Goal: Information Seeking & Learning: Check status

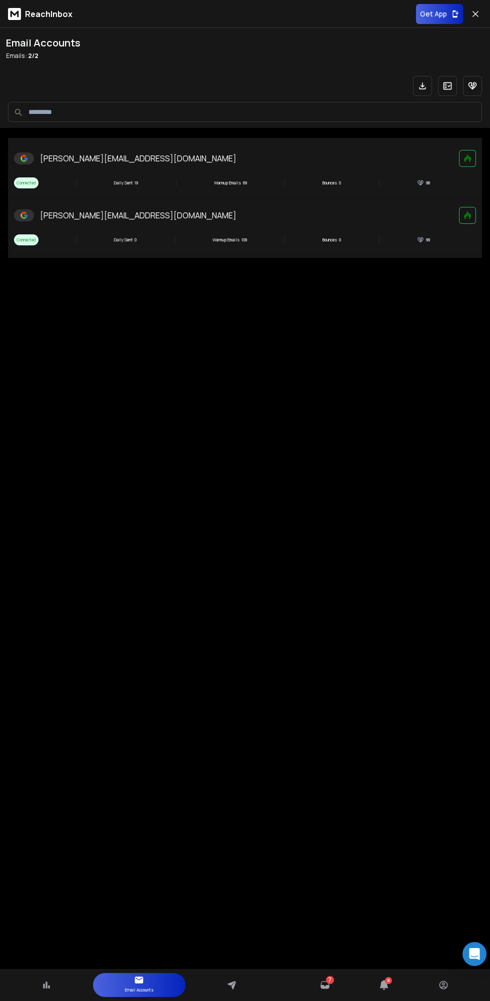
click at [46, 985] on icon at bounding box center [46, 985] width 6 height 6
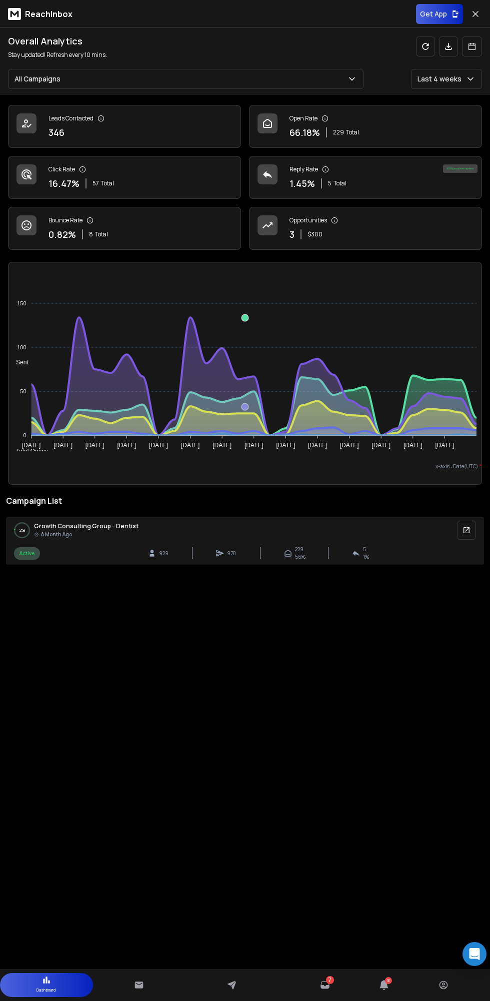
click at [92, 538] on span "a month ago" at bounding box center [86, 534] width 104 height 8
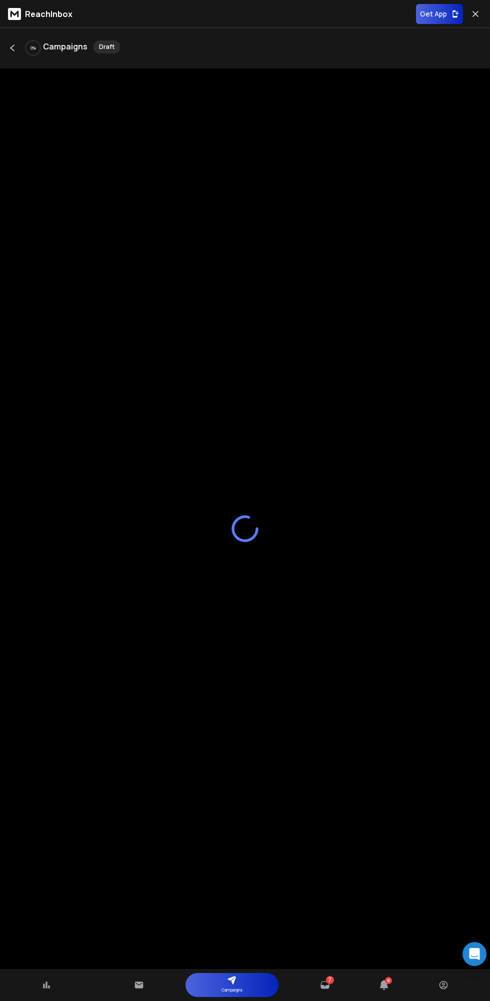
click at [166, 538] on div at bounding box center [245, 528] width 490 height 1001
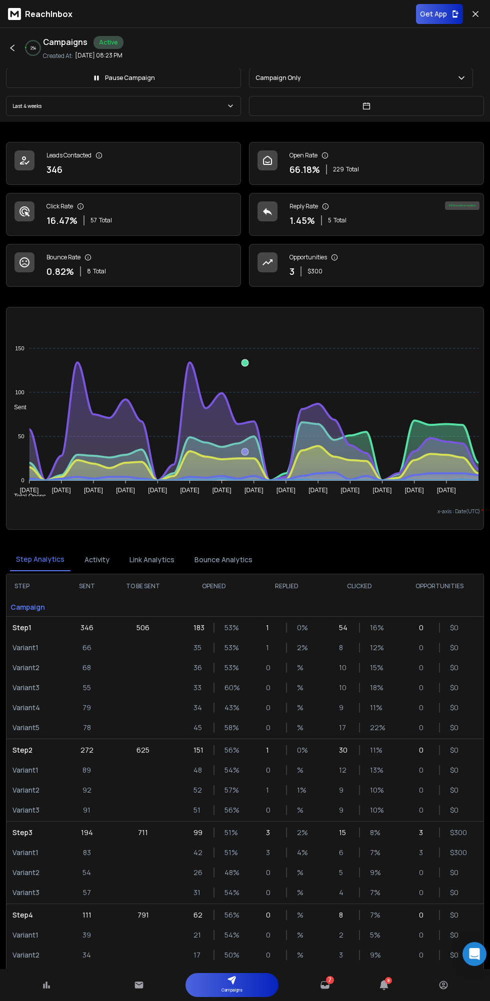
click at [104, 561] on button "Activity" at bounding box center [96, 560] width 37 height 22
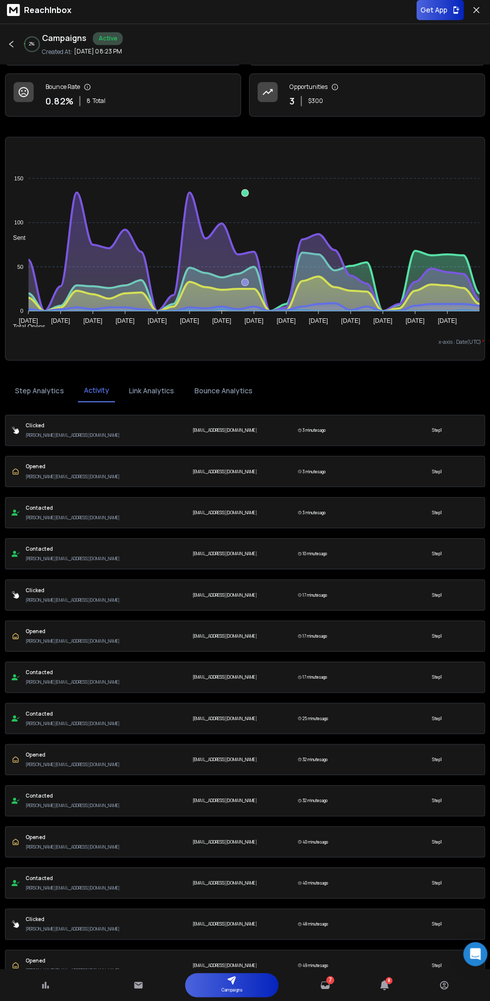
scroll to position [167, 0]
click at [328, 999] on div "Campaigns 7 8" at bounding box center [245, 985] width 490 height 32
click at [346, 994] on div "7" at bounding box center [324, 985] width 93 height 24
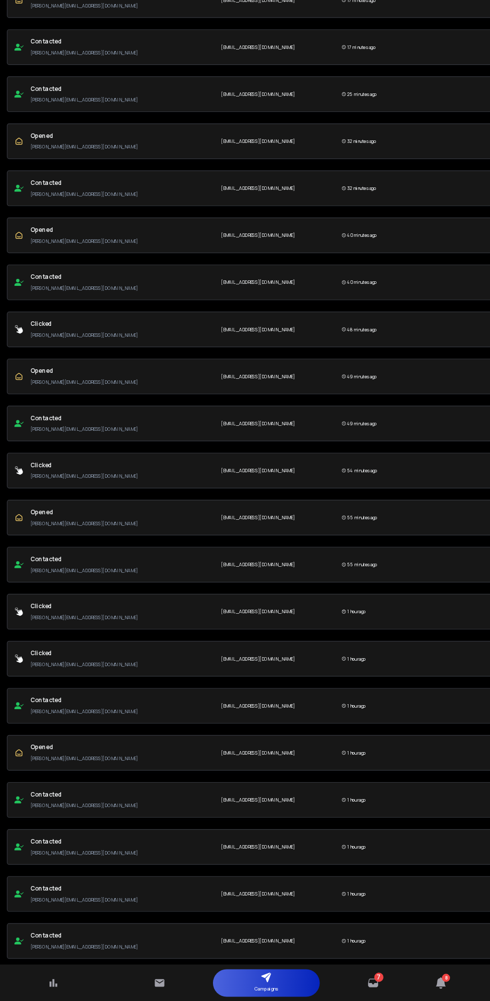
scroll to position [678, 0]
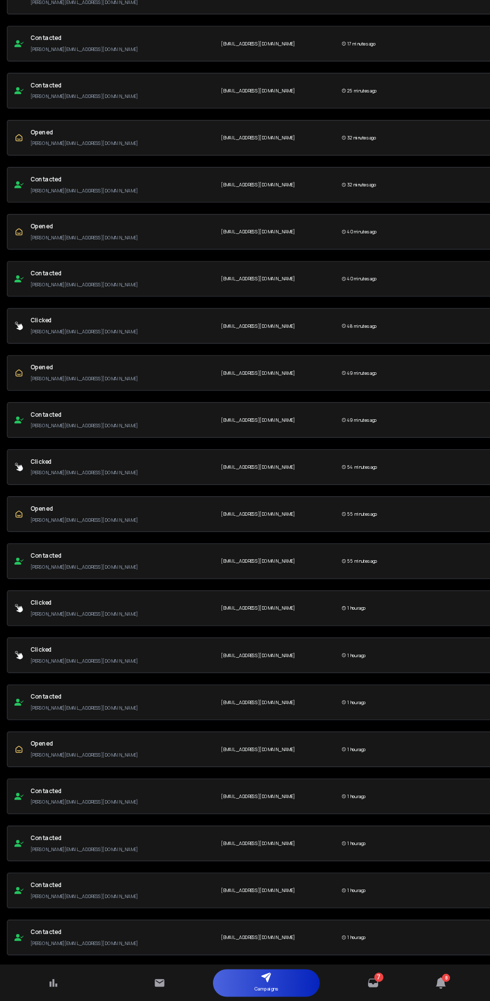
click at [329, 980] on span "7" at bounding box center [329, 980] width 3 height 8
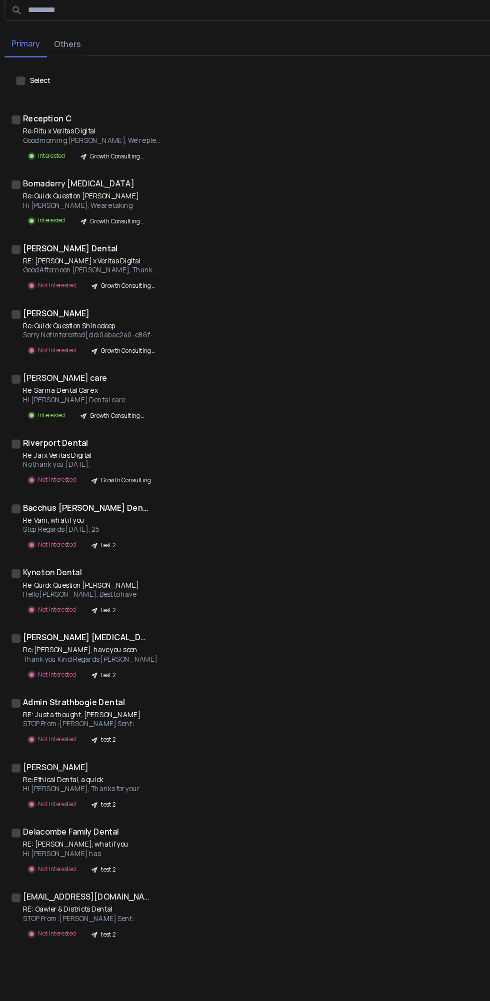
scroll to position [27, 0]
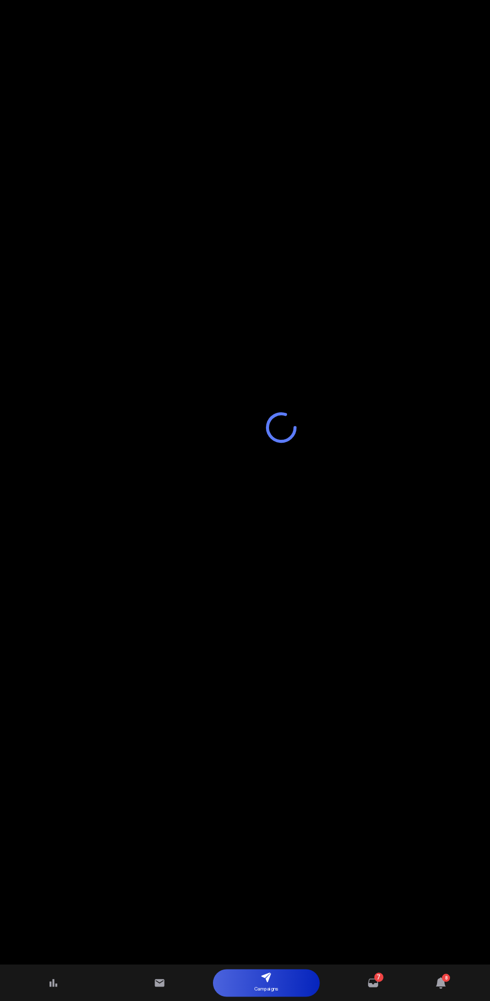
click at [46, 985] on icon at bounding box center [46, 985] width 6 height 6
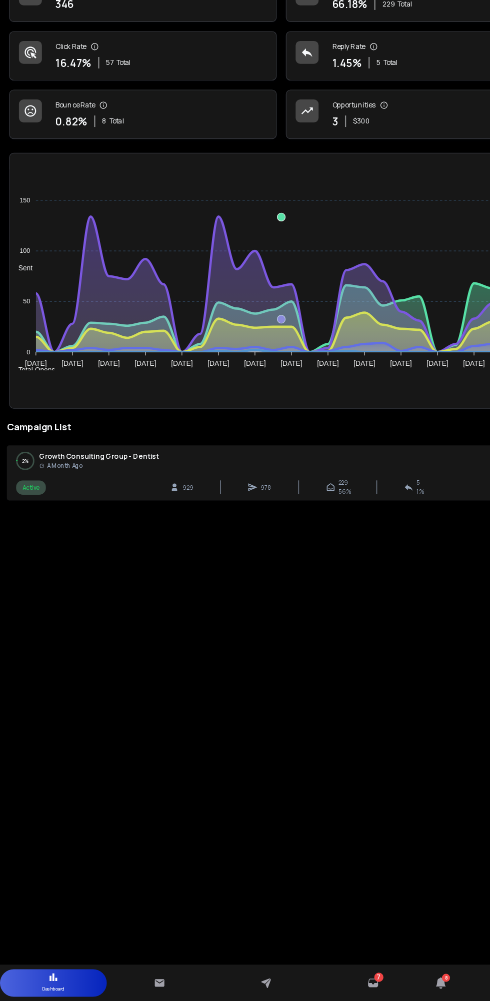
click at [130, 546] on div "929 978 229 56 % 5 1 %" at bounding box center [260, 553] width 432 height 15
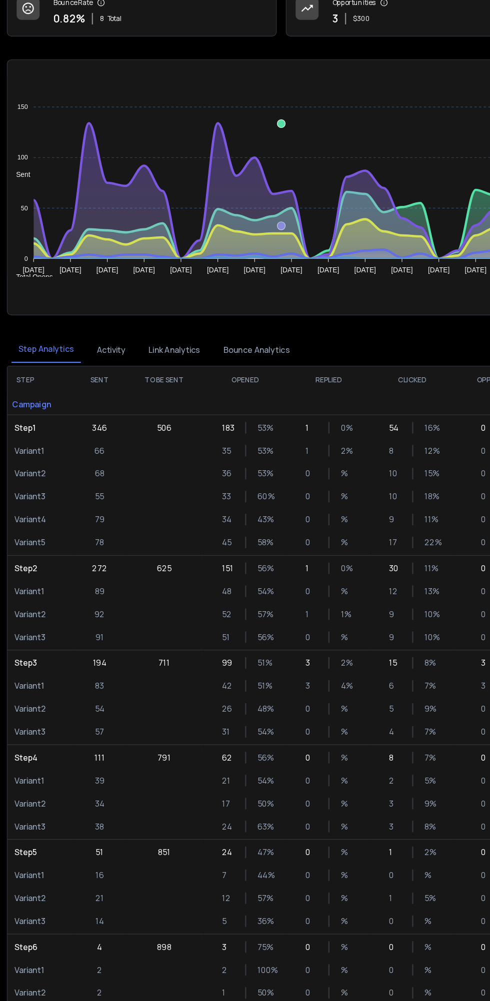
scroll to position [174, 0]
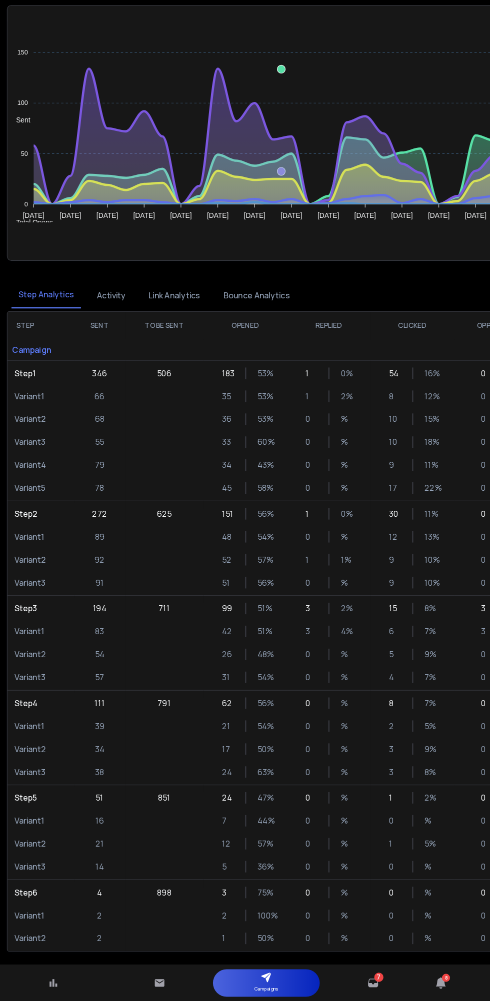
click at [93, 383] on button "Activity" at bounding box center [96, 386] width 37 height 22
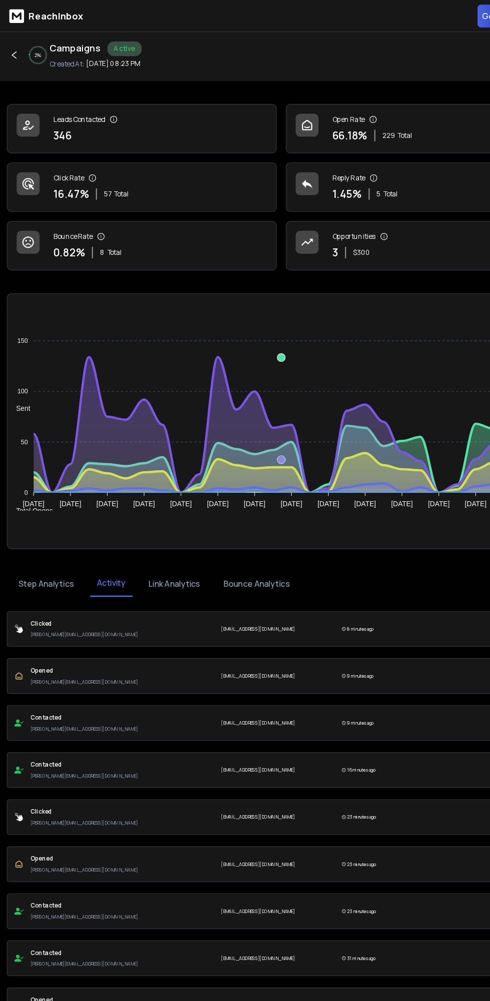
scroll to position [44, 0]
